Goal: Task Accomplishment & Management: Manage account settings

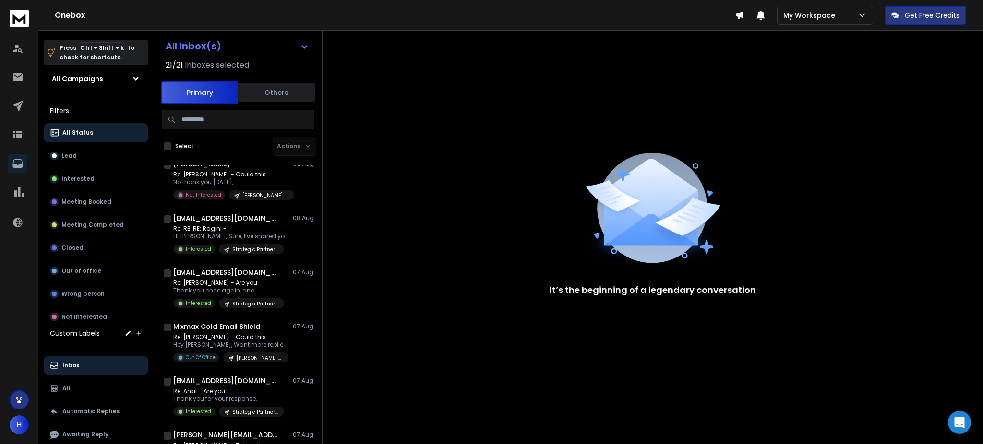
scroll to position [511, 0]
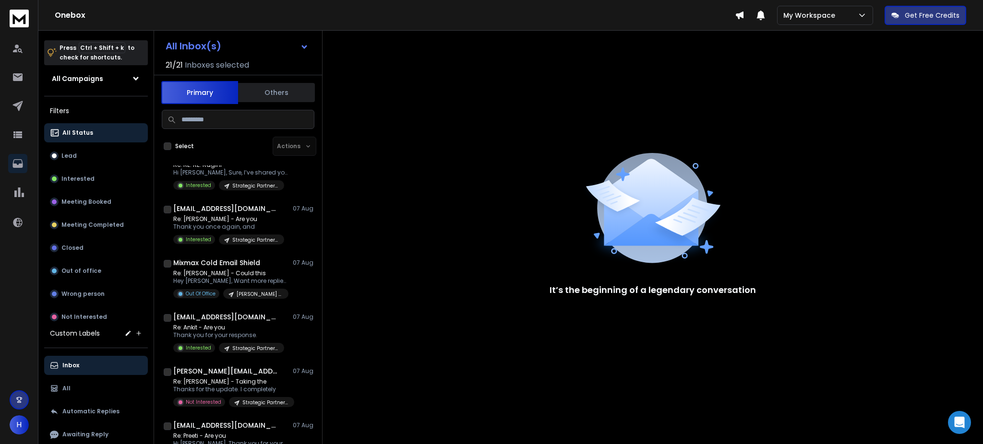
click at [470, 305] on div "It’s the beginning of a legendary conversation" at bounding box center [652, 220] width 660 height 378
click at [380, 225] on div "It’s the beginning of a legendary conversation" at bounding box center [652, 220] width 660 height 378
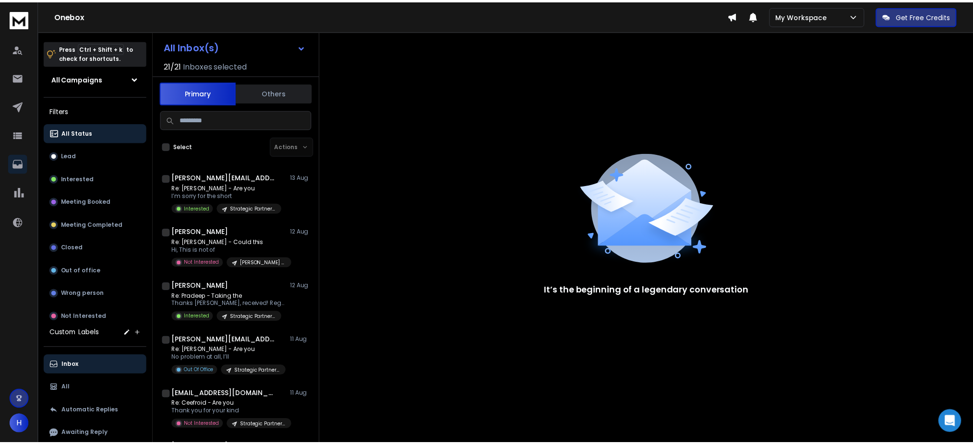
scroll to position [0, 0]
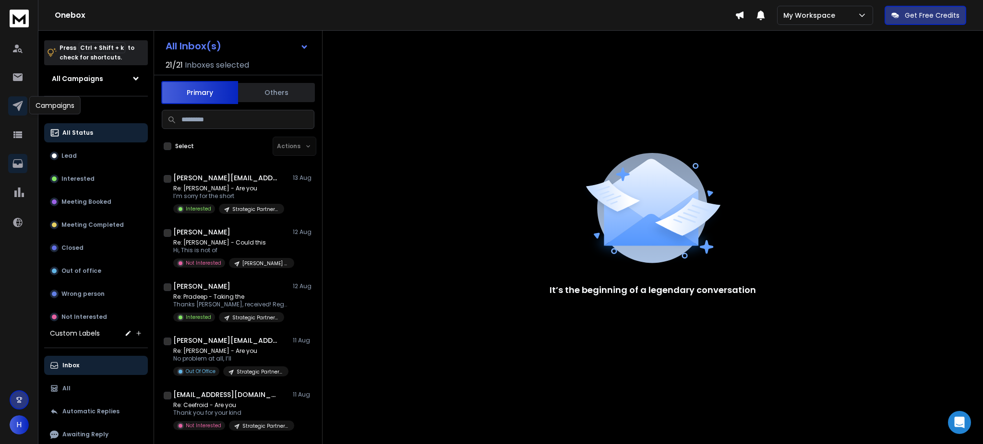
click at [16, 113] on link at bounding box center [17, 105] width 19 height 19
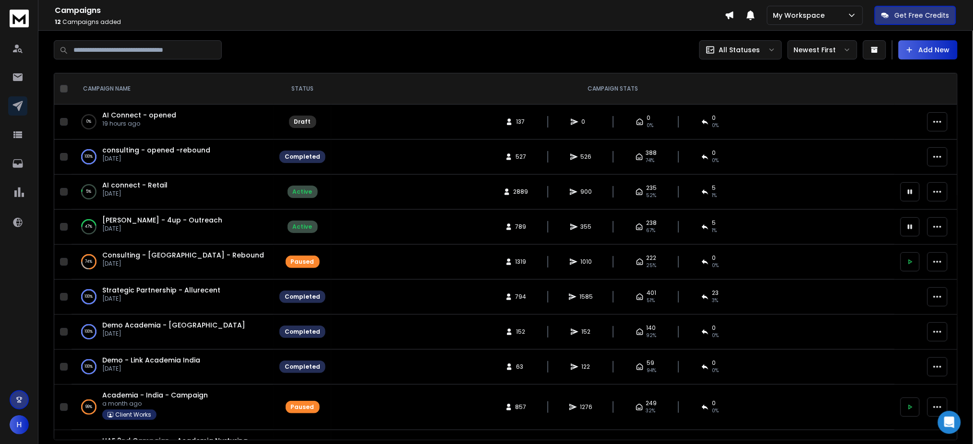
click at [190, 290] on span "Strategic Partnership - Allurecent" at bounding box center [161, 290] width 118 height 10
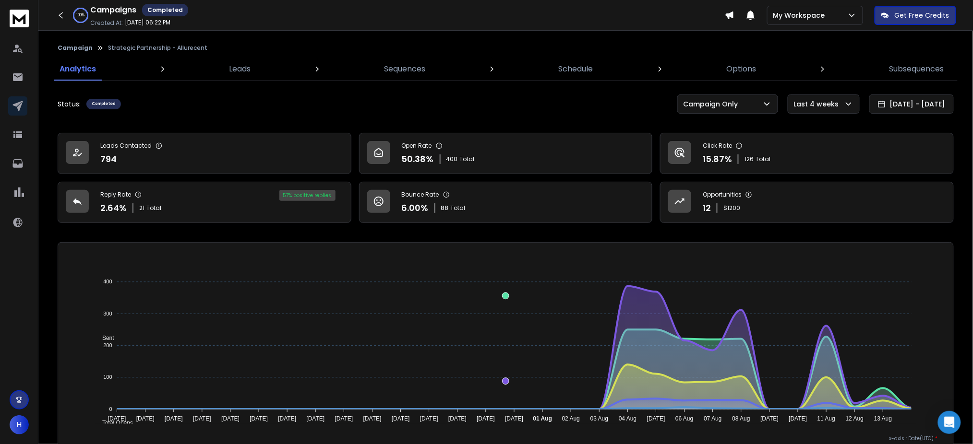
click at [286, 114] on div "Status: Completed Campaign Only Last 4 weeks [DATE] - [DATE] Leads Contacted 79…" at bounding box center [506, 371] width 896 height 552
click at [900, 107] on button "[DATE] - [DATE]" at bounding box center [911, 104] width 84 height 19
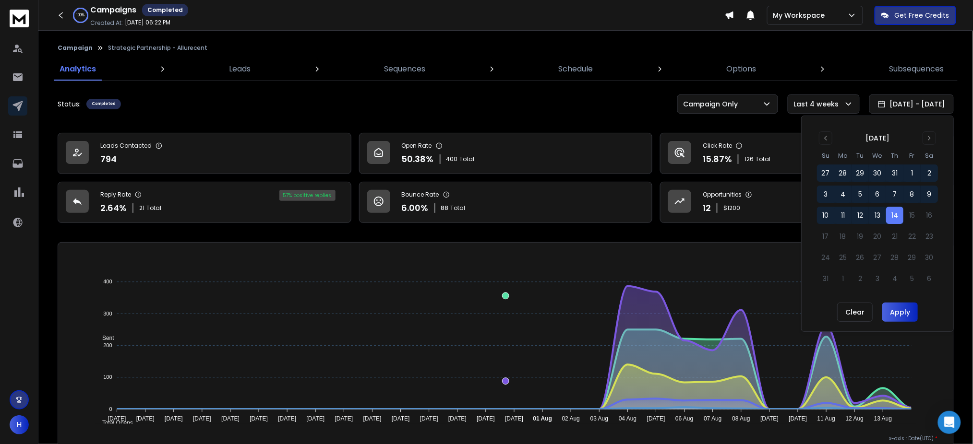
click at [439, 112] on div "Status: Completed Campaign Only Last 4 weeks [DATE] - [DATE]" at bounding box center [506, 104] width 896 height 19
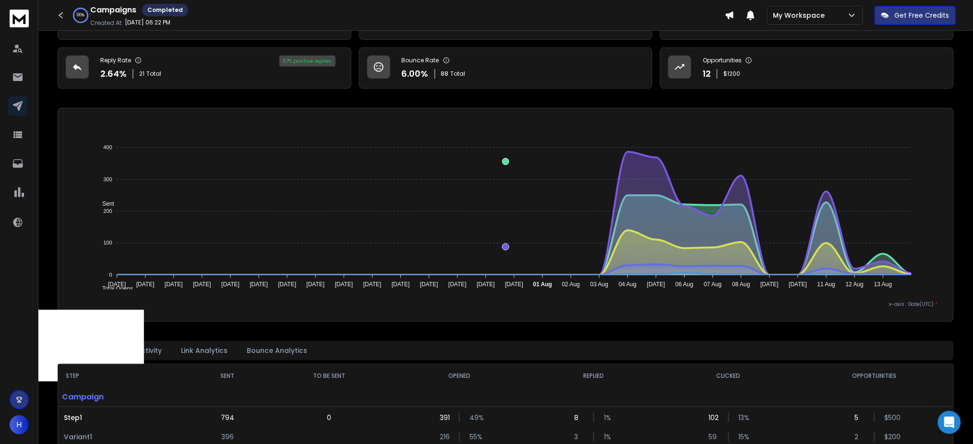
scroll to position [215, 0]
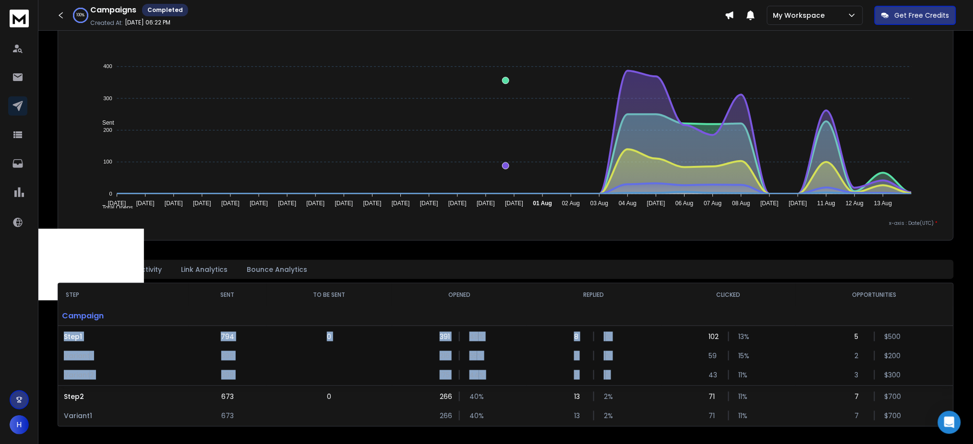
drag, startPoint x: 63, startPoint y: 336, endPoint x: 623, endPoint y: 374, distance: 561.2
click at [623, 374] on tr "Step 1 Variant 1 Variant 2 794 396 398 0 391 49 % 216 55 % 175 44 % 8 1 % 3 1 %…" at bounding box center [505, 356] width 895 height 60
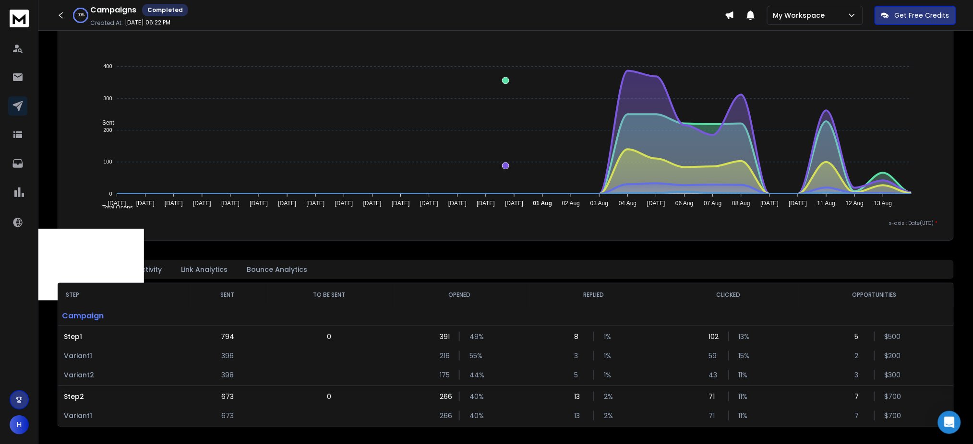
click at [42, 320] on div "Campaign Strategic Partnership - Allurecent Analytics Leads Sequences Schedule …" at bounding box center [505, 129] width 934 height 629
drag, startPoint x: 64, startPoint y: 396, endPoint x: 143, endPoint y: 396, distance: 79.2
click at [143, 396] on p "Step 2" at bounding box center [123, 397] width 119 height 10
click at [47, 359] on div "Campaign Strategic Partnership - Allurecent Analytics Leads Sequences Schedule …" at bounding box center [505, 129] width 934 height 629
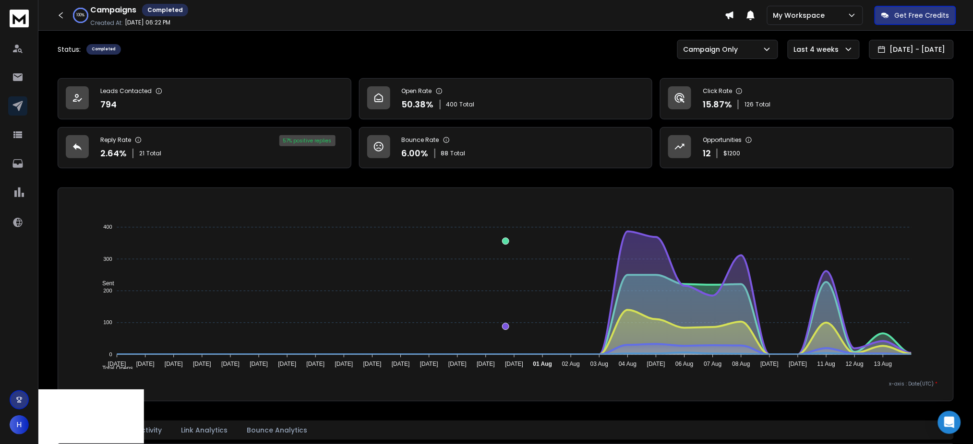
scroll to position [0, 0]
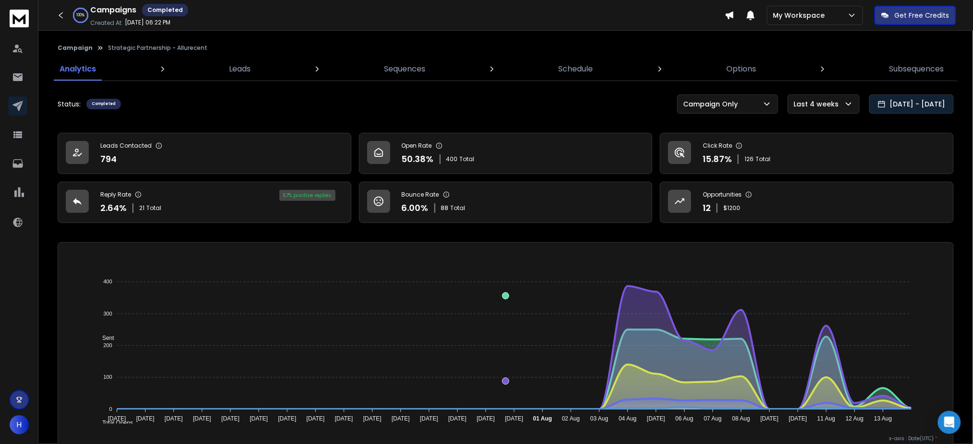
click at [886, 109] on button "[DATE] - [DATE]" at bounding box center [911, 104] width 84 height 19
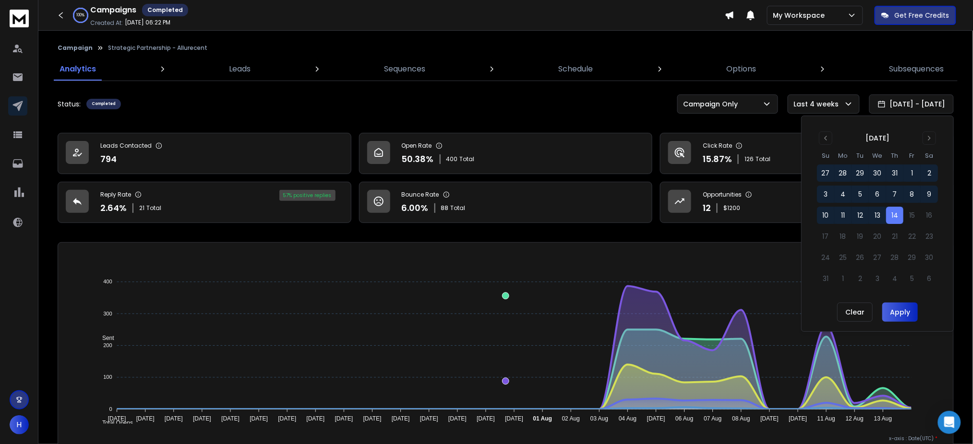
click at [861, 217] on button "12" at bounding box center [859, 215] width 17 height 17
click at [858, 215] on button "12" at bounding box center [859, 215] width 17 height 17
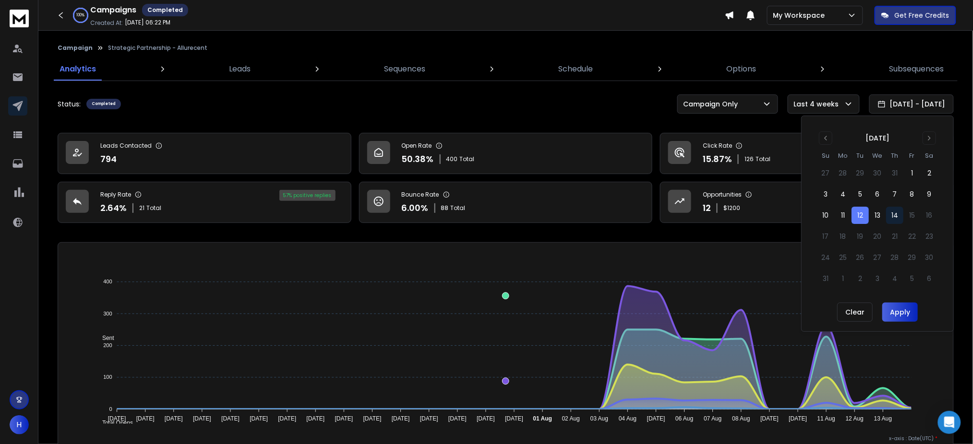
click at [858, 215] on button "12" at bounding box center [859, 215] width 17 height 17
click at [900, 311] on button "Apply" at bounding box center [900, 312] width 36 height 19
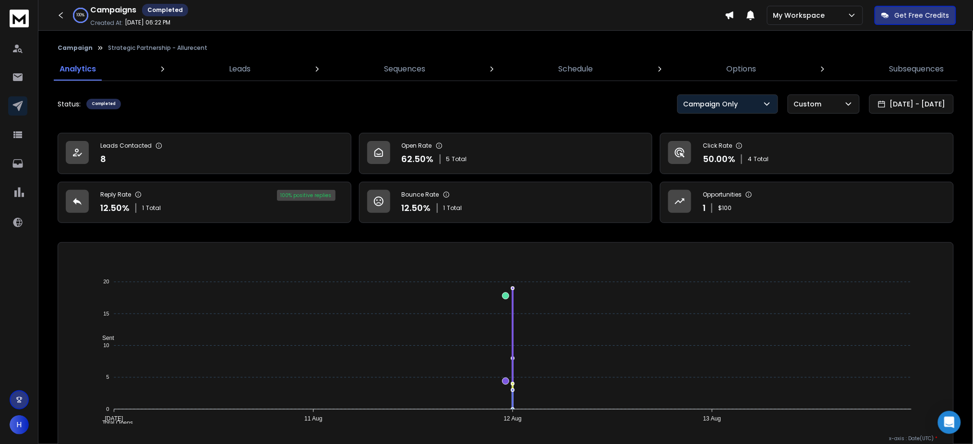
click at [694, 101] on p "Campaign Only" at bounding box center [712, 104] width 59 height 10
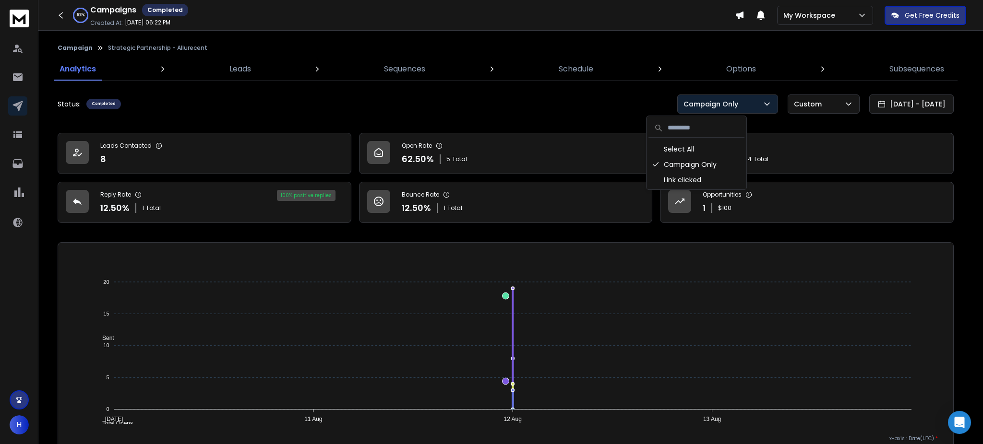
click at [695, 101] on p "Campaign Only" at bounding box center [712, 104] width 59 height 10
click at [540, 112] on div "Status: Completed Campaign Only Custom [DATE] - [DATE]" at bounding box center [506, 104] width 896 height 19
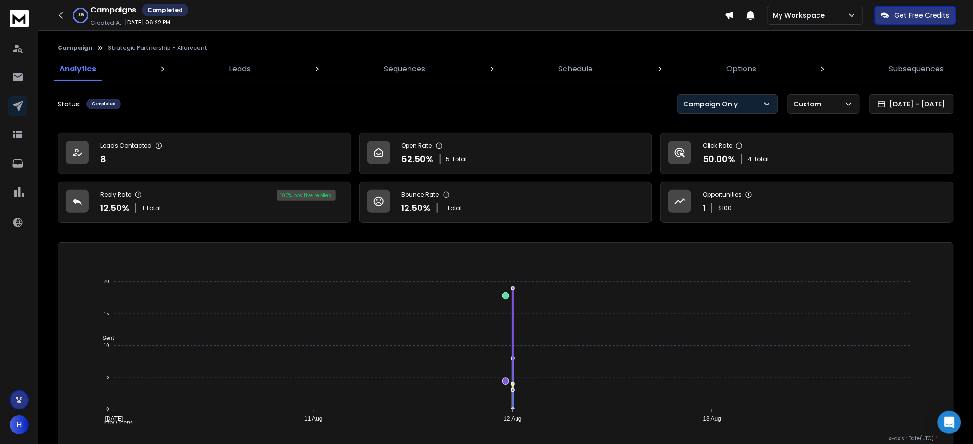
click at [693, 111] on button "Campaign Only" at bounding box center [727, 104] width 101 height 19
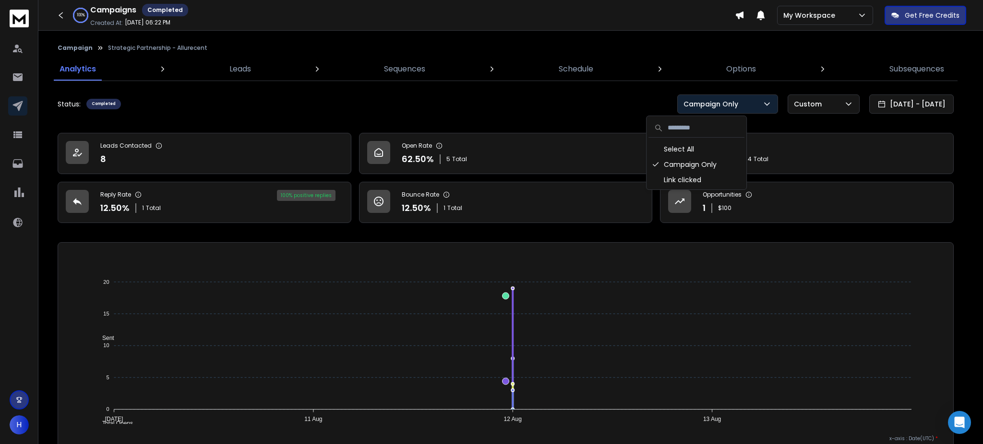
click at [762, 106] on icon at bounding box center [767, 104] width 10 height 10
click at [697, 179] on div "Link clicked" at bounding box center [696, 179] width 96 height 15
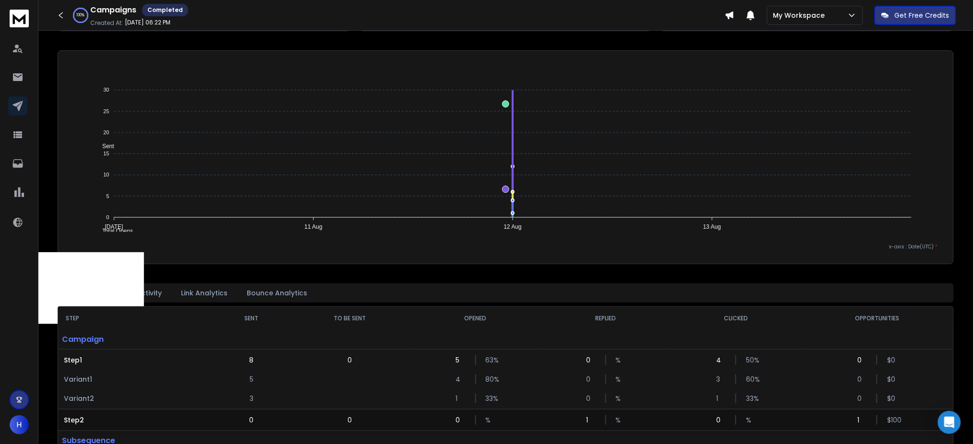
scroll to position [273, 0]
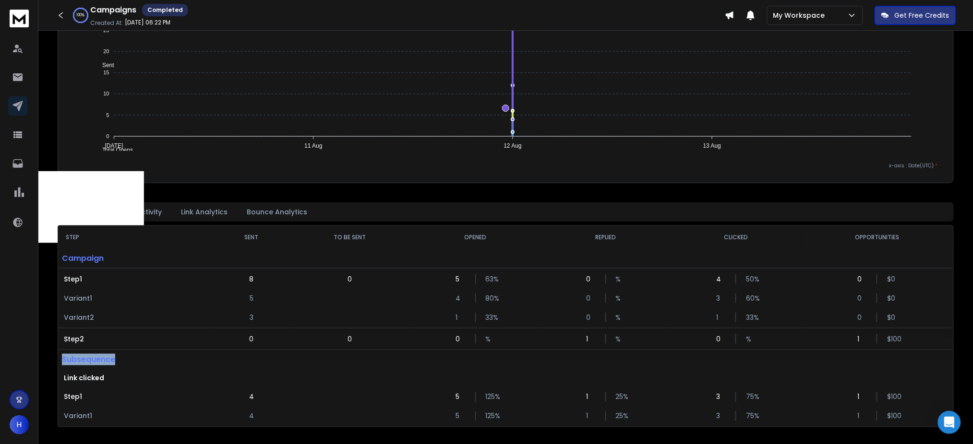
drag, startPoint x: 120, startPoint y: 360, endPoint x: 58, endPoint y: 360, distance: 62.4
click at [58, 360] on p "Subsequence" at bounding box center [136, 359] width 156 height 19
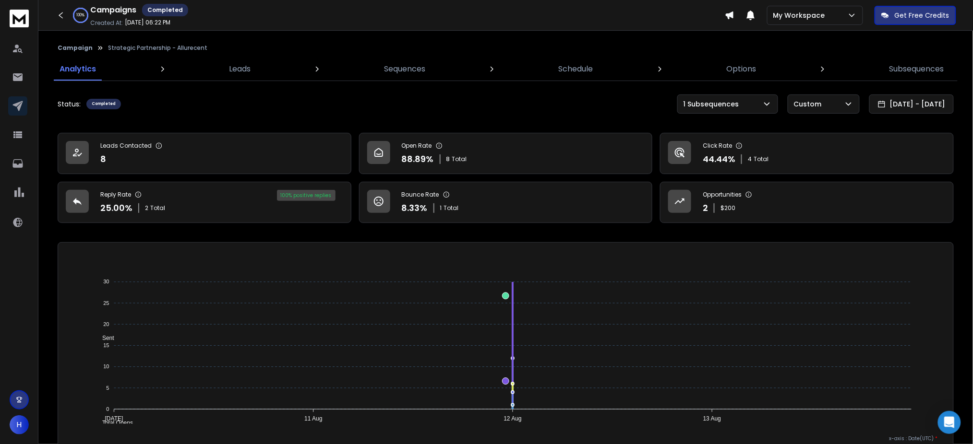
scroll to position [0, 0]
click at [882, 109] on button "[DATE] - [DATE]" at bounding box center [911, 104] width 84 height 19
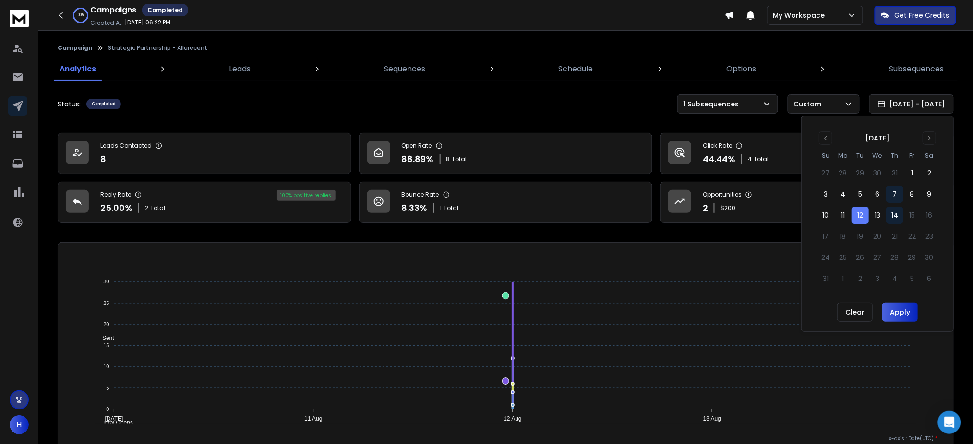
click at [897, 194] on button "7" at bounding box center [894, 194] width 17 height 17
click at [887, 310] on button "Apply" at bounding box center [900, 312] width 36 height 19
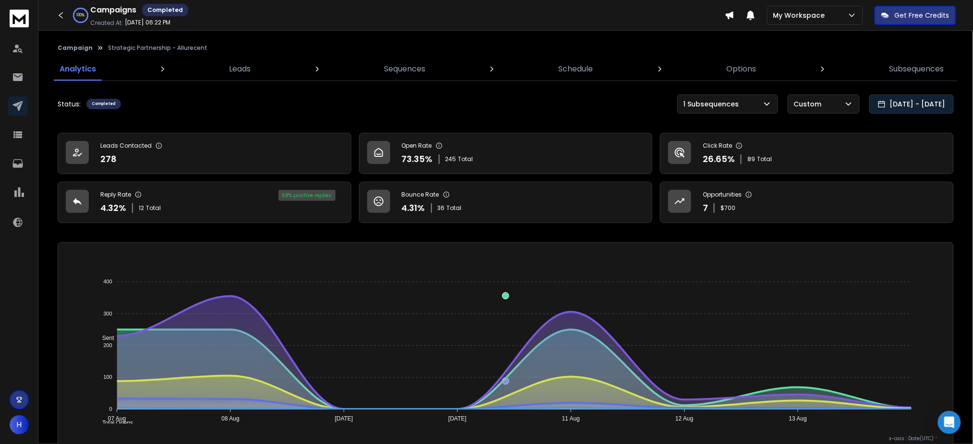
click at [920, 107] on button "[DATE] - [DATE]" at bounding box center [911, 104] width 84 height 19
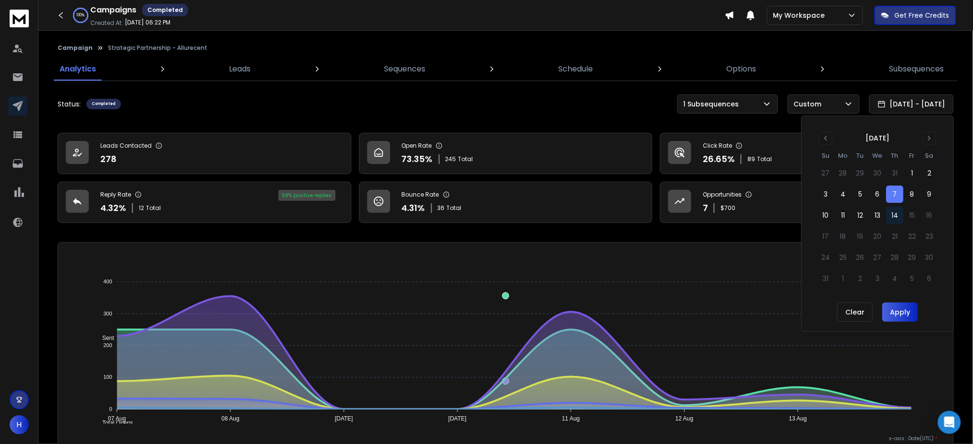
click at [897, 192] on button "7" at bounding box center [894, 194] width 17 height 17
click at [898, 307] on button "Apply" at bounding box center [900, 312] width 36 height 19
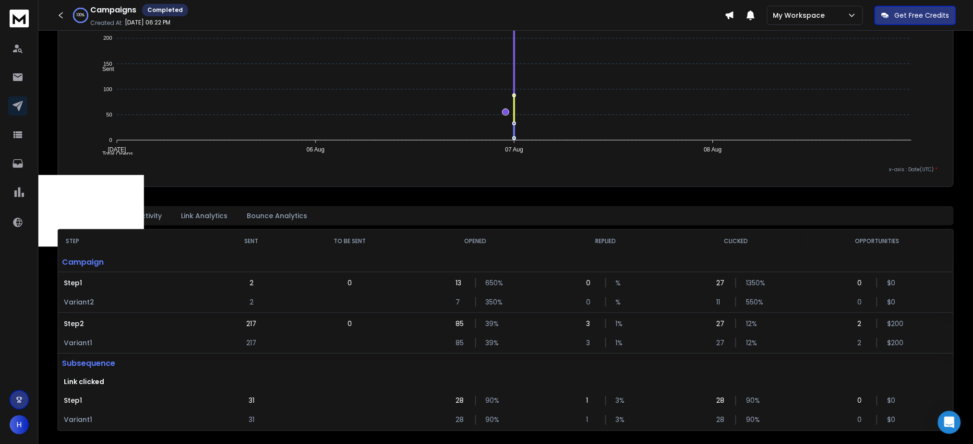
scroll to position [273, 0]
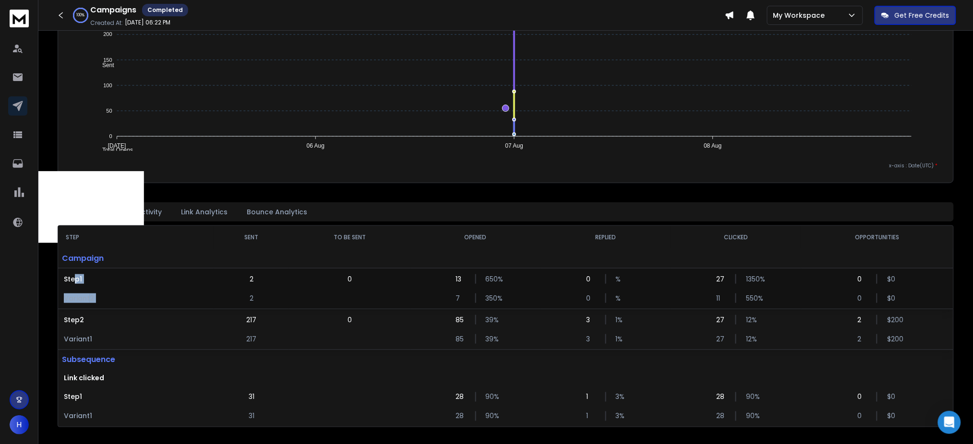
drag, startPoint x: 74, startPoint y: 277, endPoint x: 244, endPoint y: 279, distance: 169.9
click at [244, 279] on tr "Step 1 Variant 2 2 2 0 13 650 % 7 350 % 0 % 0 % 27 1350 % 11 550 % 0 $ 0 0 $ 0" at bounding box center [505, 289] width 895 height 41
drag, startPoint x: 120, startPoint y: 361, endPoint x: 58, endPoint y: 363, distance: 62.4
click at [58, 363] on p "Subsequence" at bounding box center [136, 359] width 156 height 19
drag, startPoint x: 247, startPoint y: 398, endPoint x: 258, endPoint y: 398, distance: 11.5
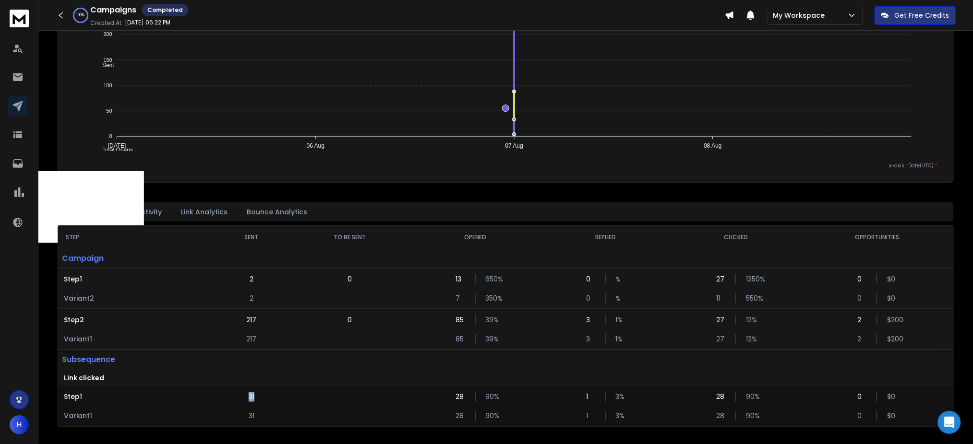
click at [258, 398] on div "31 31" at bounding box center [251, 406] width 63 height 29
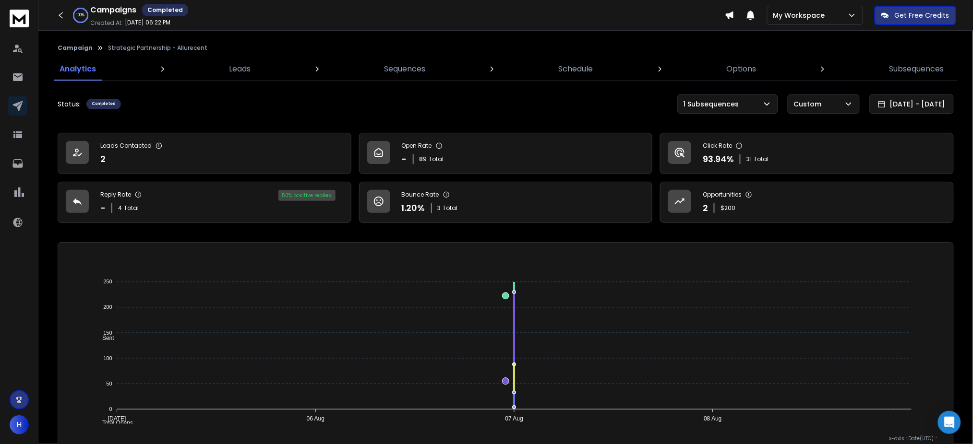
click at [172, 105] on div "Status: Completed 1 Subsequences Custom [DATE] - [DATE]" at bounding box center [506, 104] width 896 height 19
click at [5, 103] on div "H" at bounding box center [19, 222] width 38 height 444
click at [11, 103] on link at bounding box center [17, 105] width 19 height 19
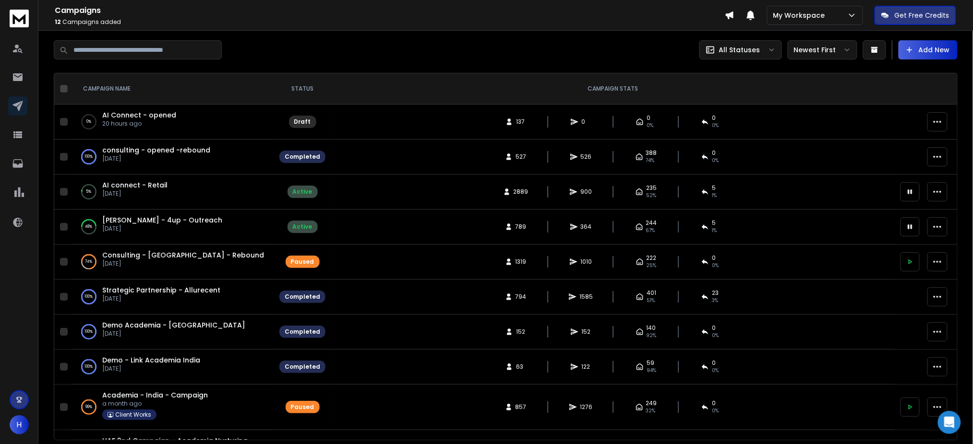
click at [63, 297] on button "button" at bounding box center [64, 297] width 8 height 8
click at [60, 335] on button "button" at bounding box center [64, 332] width 8 height 8
click at [63, 366] on button "button" at bounding box center [64, 367] width 8 height 8
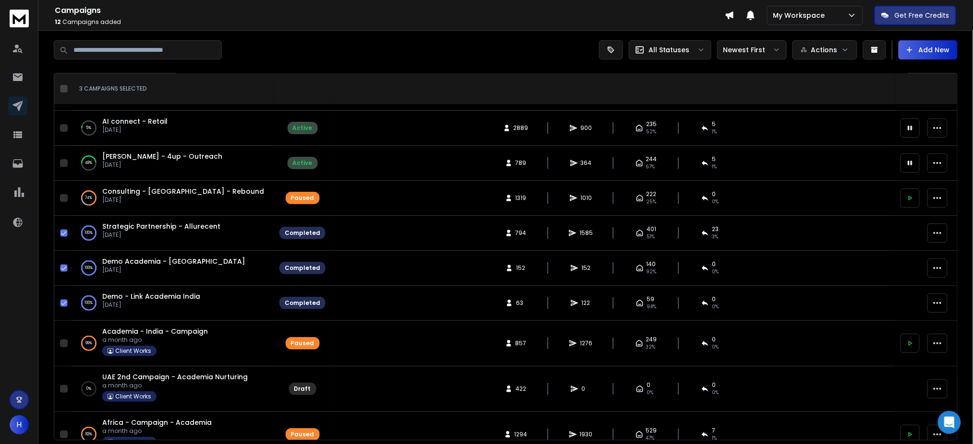
click at [62, 344] on button "button" at bounding box center [64, 344] width 8 height 8
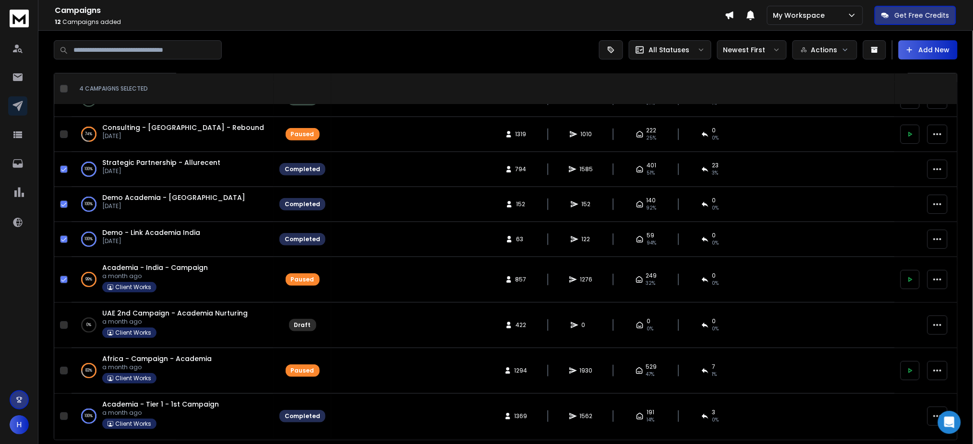
click at [64, 323] on button "button" at bounding box center [64, 325] width 8 height 8
click at [61, 372] on button "button" at bounding box center [64, 371] width 8 height 8
click at [63, 414] on button "button" at bounding box center [64, 417] width 8 height 8
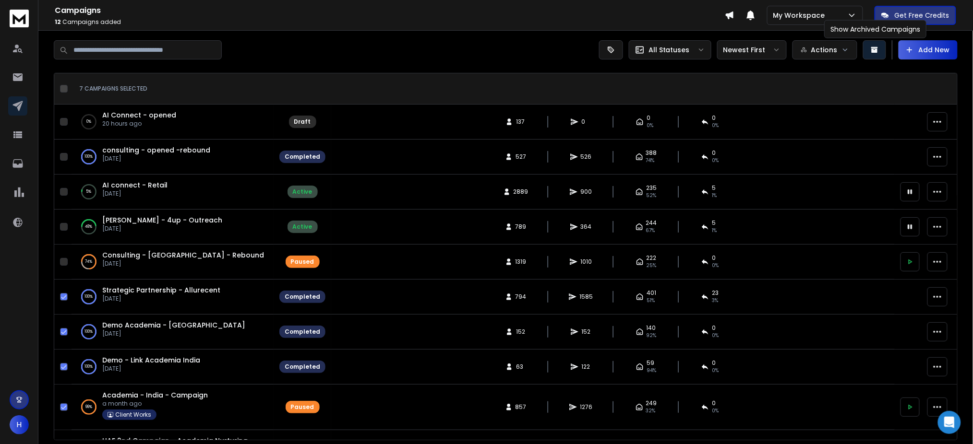
click at [872, 53] on button at bounding box center [874, 49] width 23 height 19
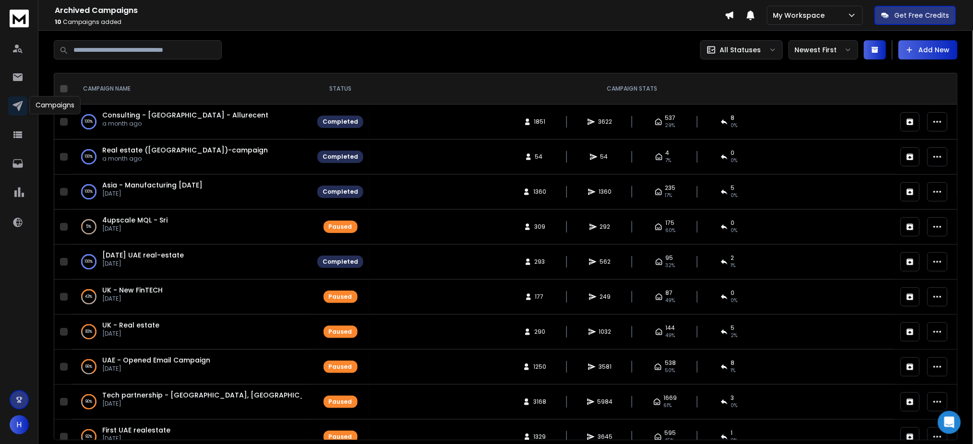
click at [18, 105] on icon at bounding box center [18, 106] width 12 height 12
click at [878, 49] on icon at bounding box center [874, 50] width 7 height 6
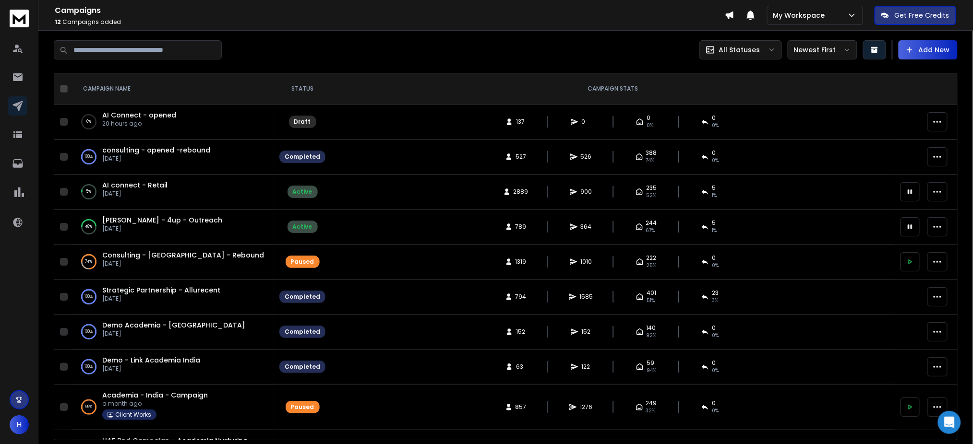
click at [60, 296] on button "button" at bounding box center [64, 297] width 8 height 8
click at [65, 330] on button "button" at bounding box center [64, 332] width 8 height 8
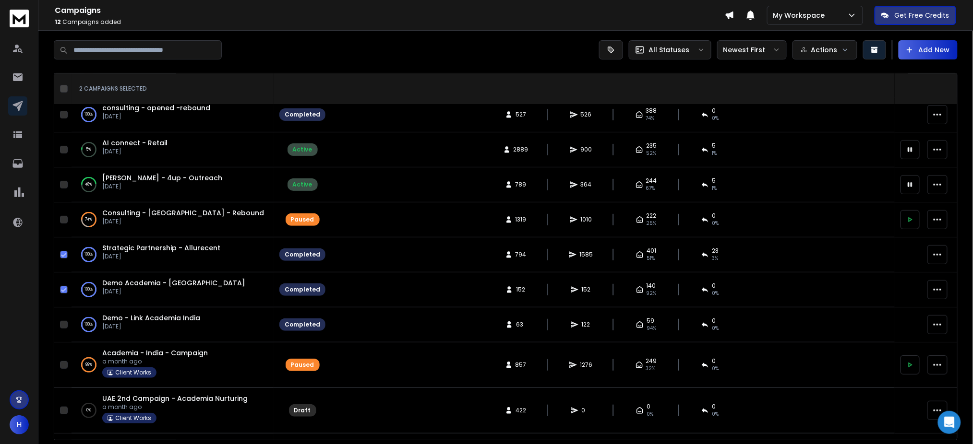
scroll to position [64, 0]
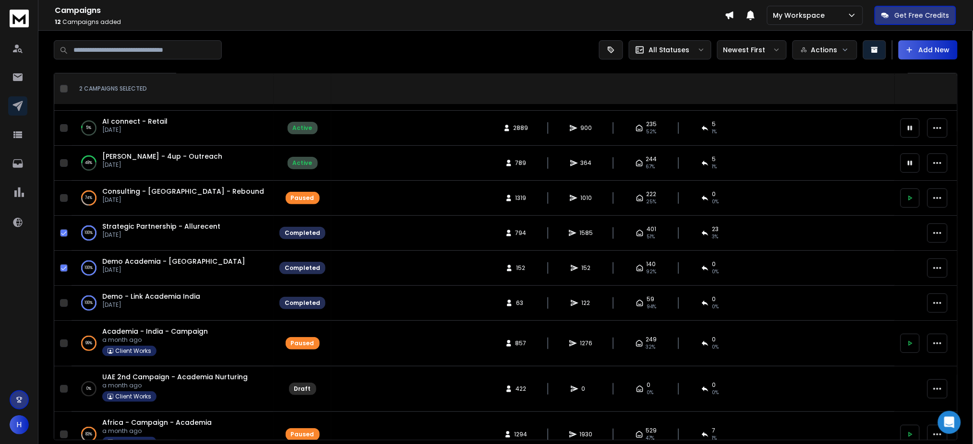
click at [66, 301] on button "button" at bounding box center [64, 303] width 8 height 8
click at [65, 343] on button "button" at bounding box center [64, 344] width 8 height 8
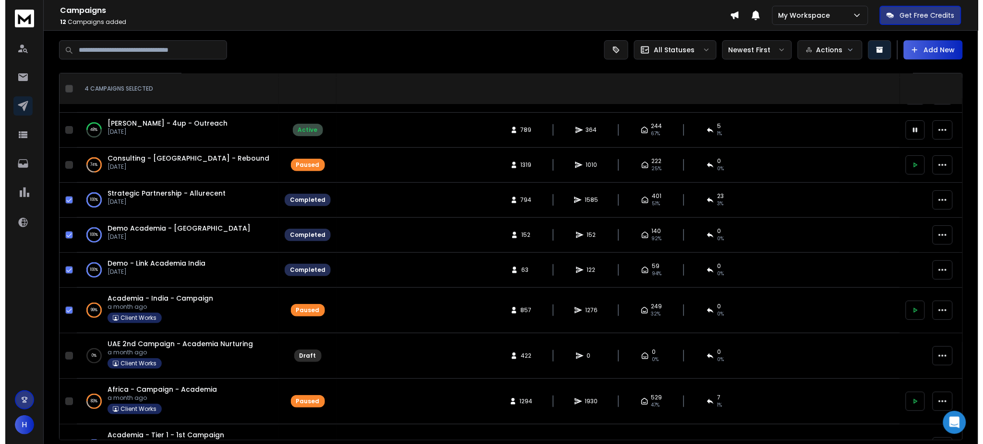
scroll to position [128, 0]
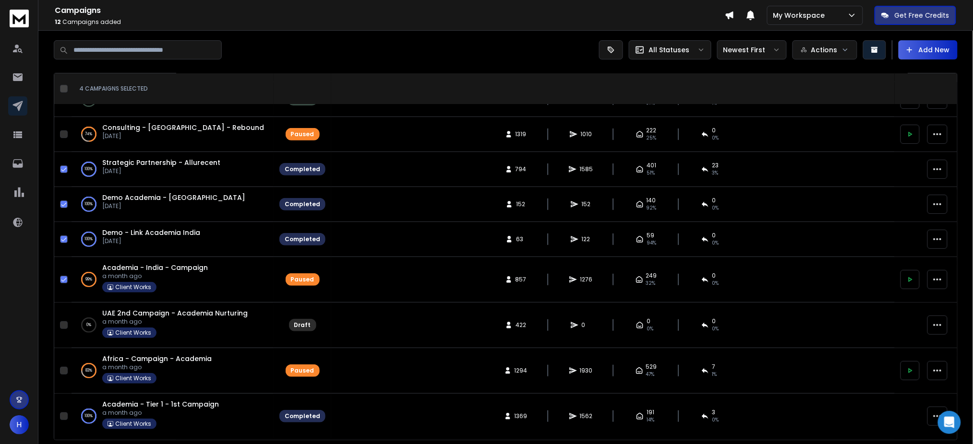
click at [64, 324] on button "button" at bounding box center [64, 325] width 8 height 8
click at [63, 366] on td at bounding box center [62, 371] width 17 height 46
click at [64, 419] on button "button" at bounding box center [64, 417] width 8 height 8
click at [63, 369] on button "button" at bounding box center [64, 371] width 8 height 8
click at [832, 48] on button "Actions" at bounding box center [824, 49] width 65 height 19
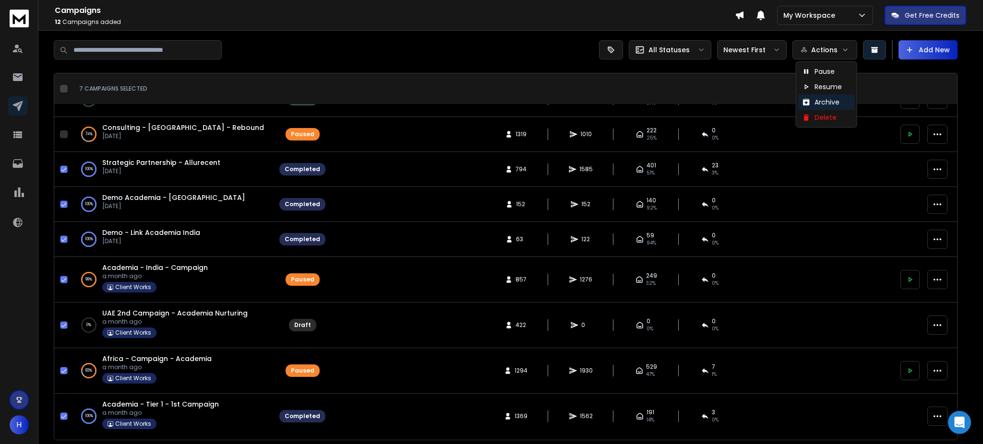
click at [827, 102] on p "Archive" at bounding box center [826, 102] width 25 height 10
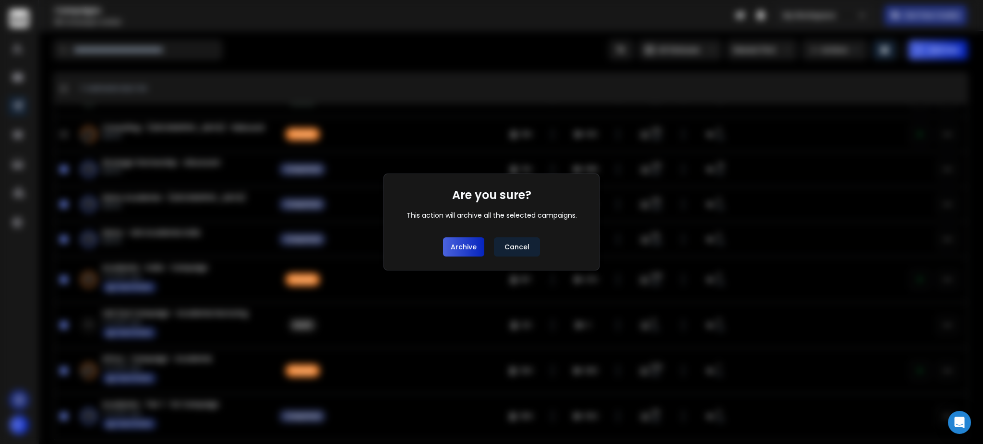
click at [463, 247] on p "archive" at bounding box center [464, 247] width 26 height 10
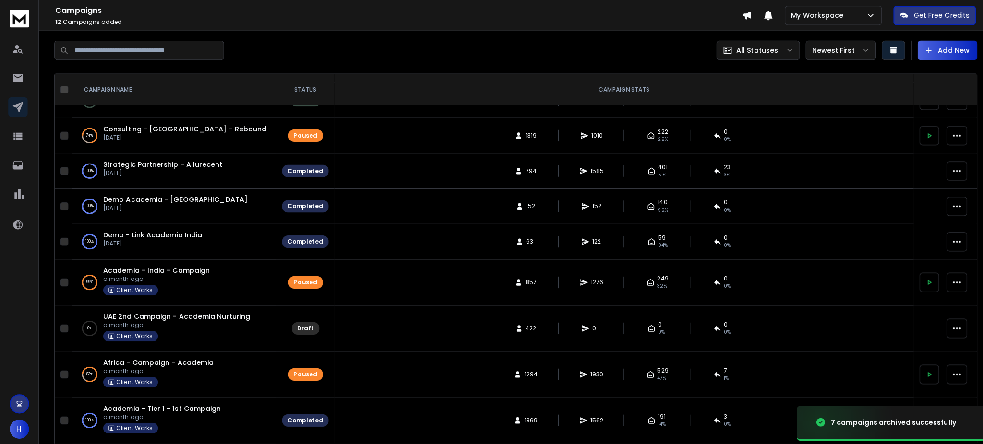
scroll to position [0, 0]
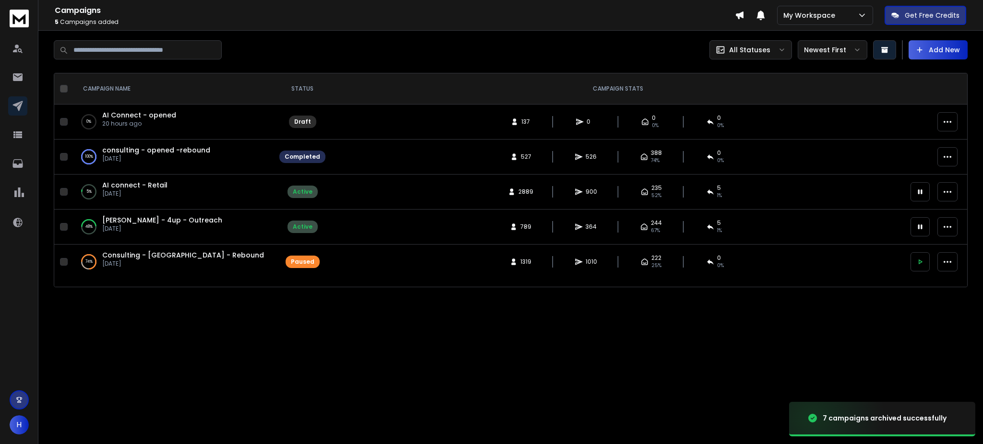
click at [226, 352] on div "Get only verified leads with our AI-powered Lead Finder, starting at $22/mo Try…" at bounding box center [491, 222] width 983 height 444
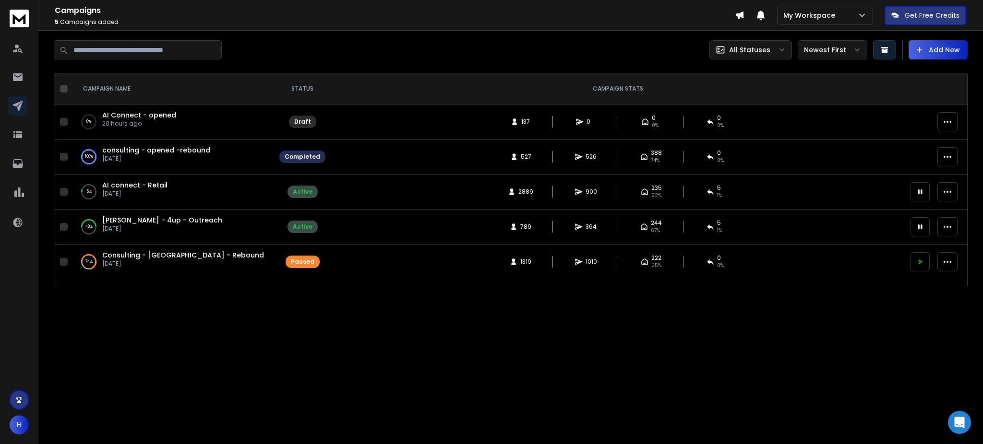
click at [226, 352] on div "Get only verified leads with our AI-powered Lead Finder, starting at $22/mo Try…" at bounding box center [491, 222] width 983 height 444
click at [161, 112] on span "AI Connect - opened" at bounding box center [139, 115] width 74 height 10
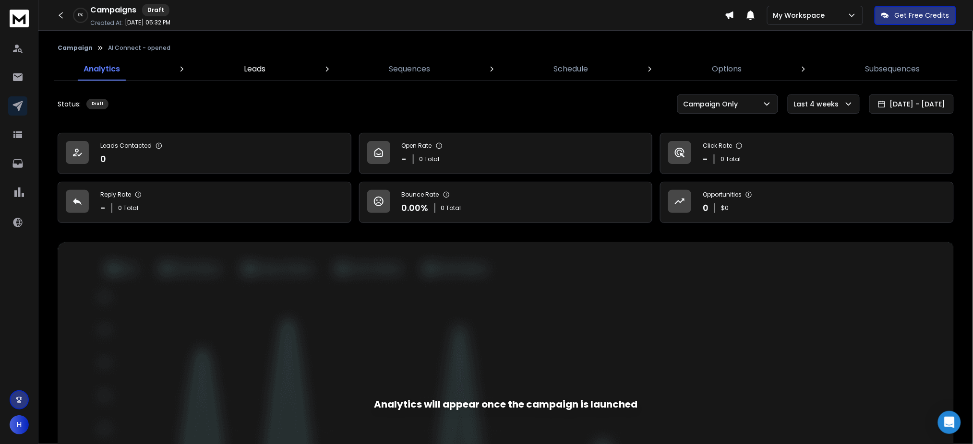
click at [247, 72] on p "Leads" at bounding box center [255, 69] width 22 height 12
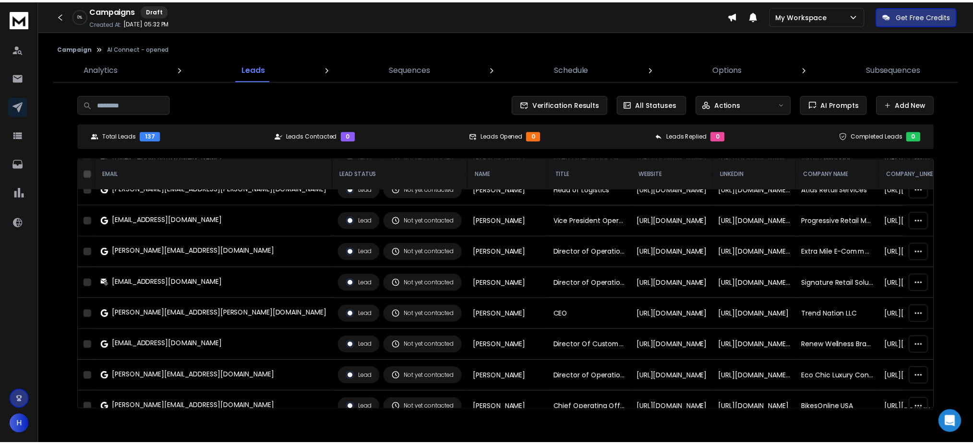
scroll to position [1347, 0]
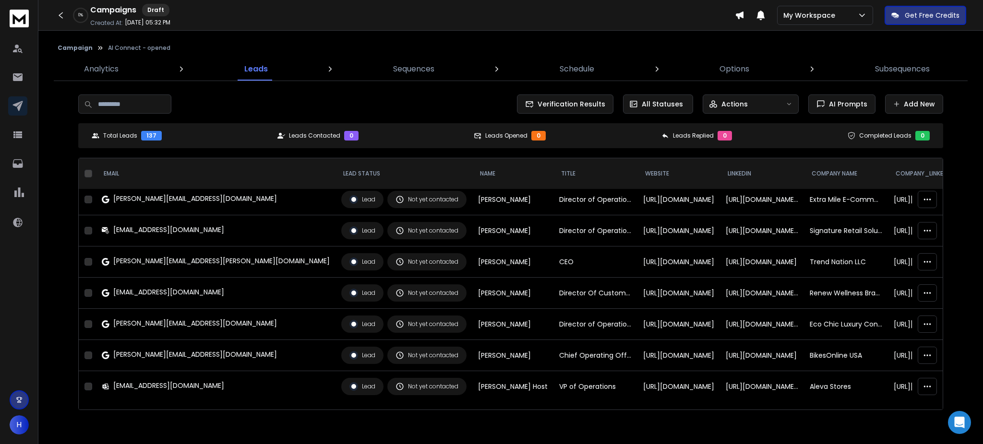
click at [267, 100] on div "Verification Results All Statuses Actions AI Prompts Add New" at bounding box center [510, 104] width 865 height 19
click at [18, 103] on icon at bounding box center [17, 106] width 10 height 10
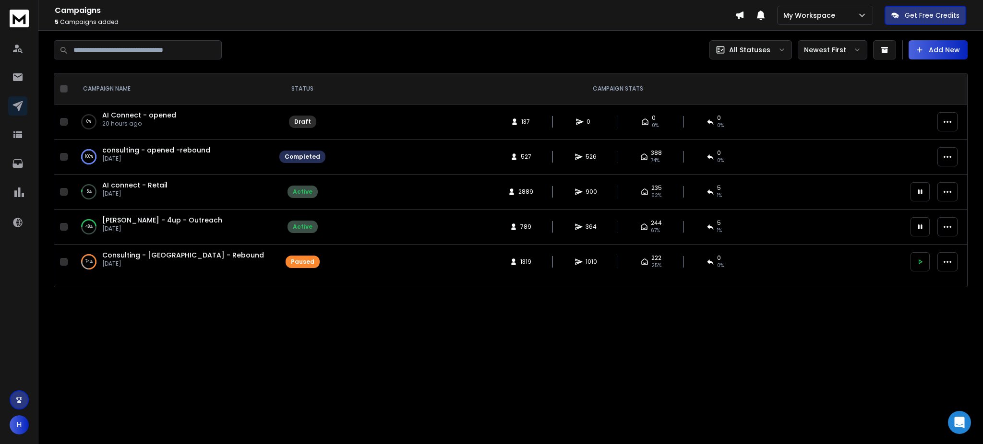
click at [133, 182] on span "AI connect - Retail" at bounding box center [134, 185] width 65 height 10
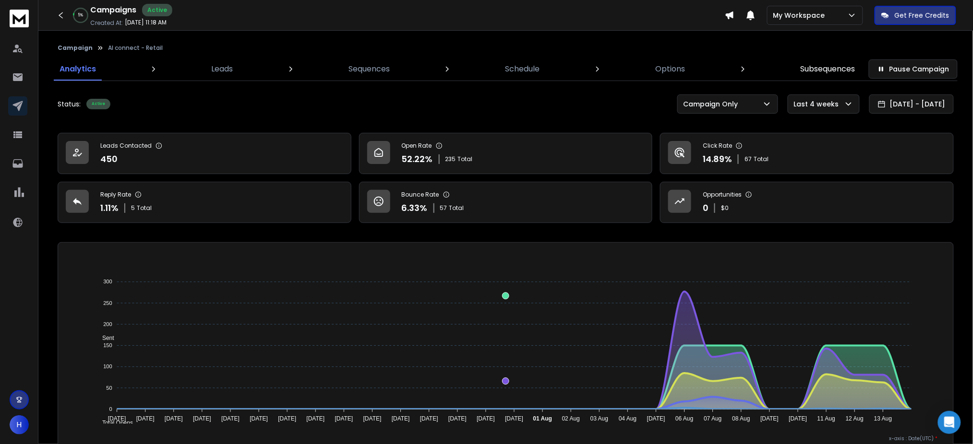
click at [845, 71] on p "Subsequences" at bounding box center [827, 69] width 55 height 12
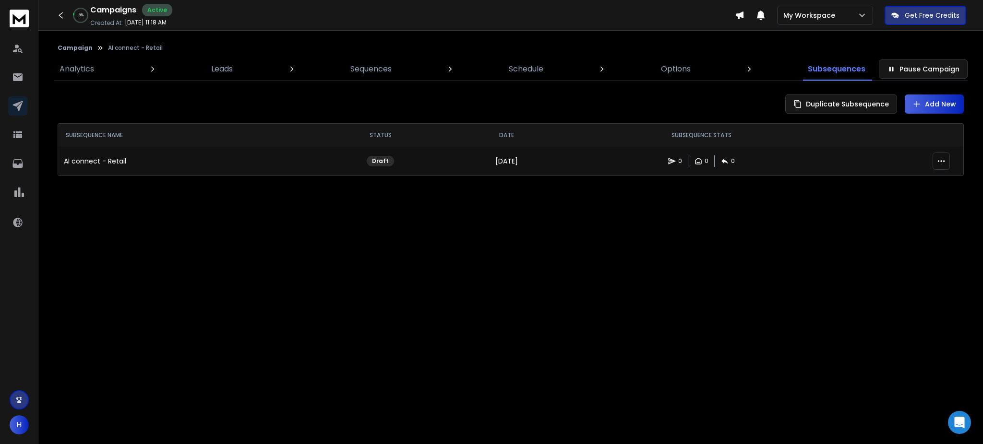
click at [256, 156] on td "AI connect - Retail" at bounding box center [185, 161] width 255 height 29
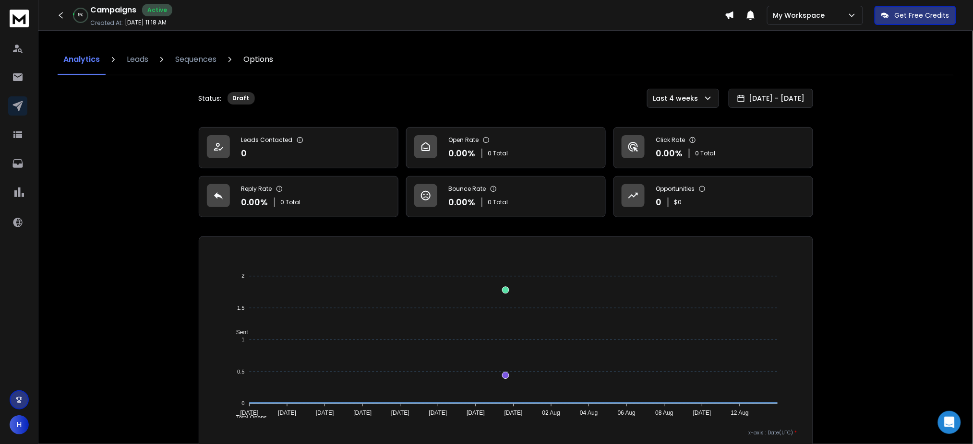
click at [279, 62] on link "Options" at bounding box center [257, 59] width 41 height 31
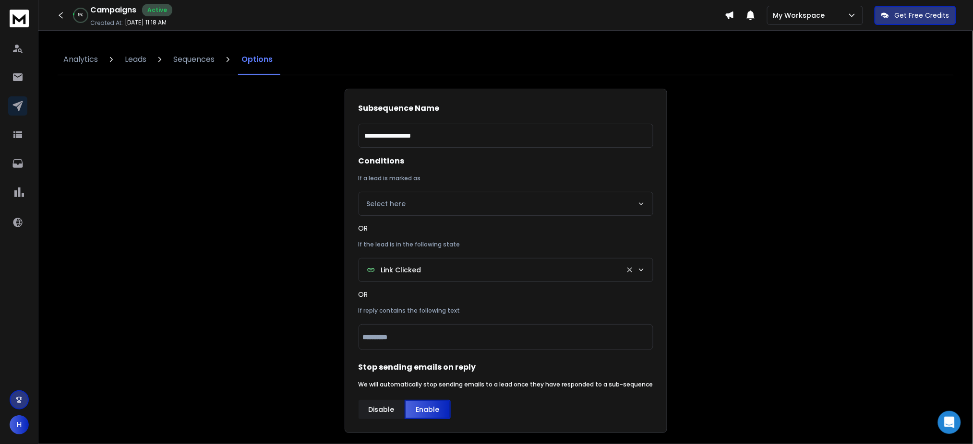
click at [779, 329] on form "**********" at bounding box center [505, 279] width 888 height 381
